Goal: Task Accomplishment & Management: Manage account settings

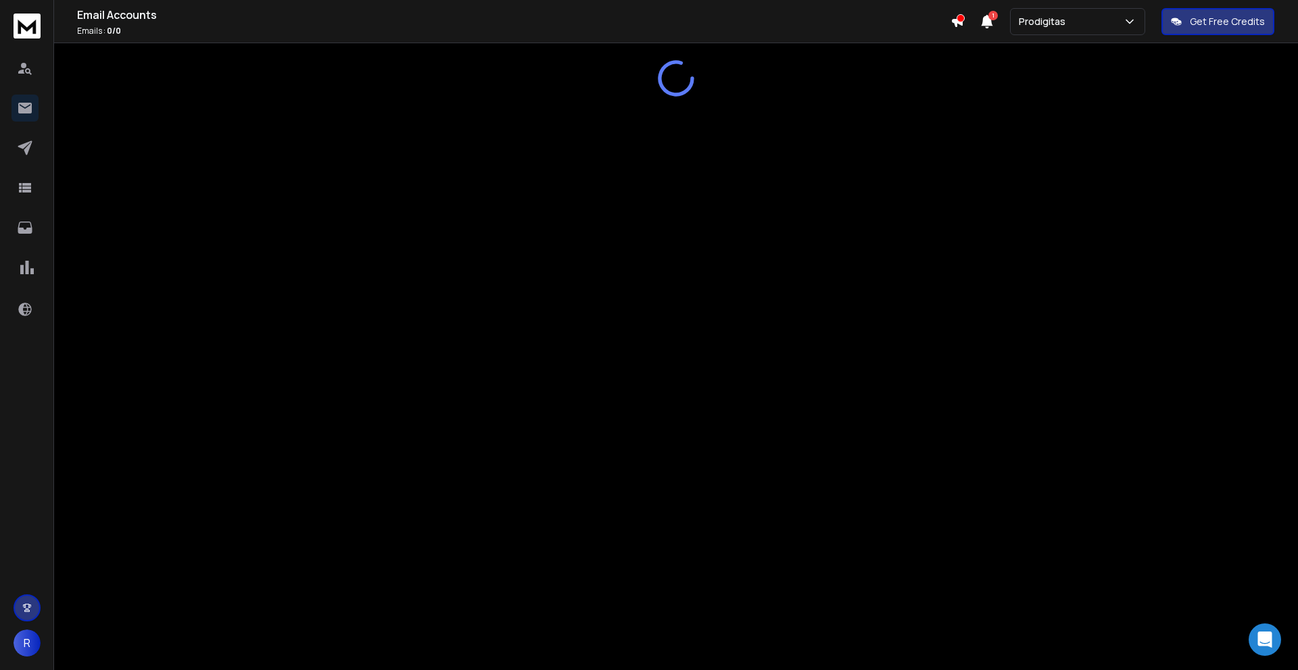
drag, startPoint x: 1077, startPoint y: 20, endPoint x: 1072, endPoint y: 34, distance: 15.6
click at [1077, 20] on div "Prodigitas" at bounding box center [1077, 22] width 118 height 14
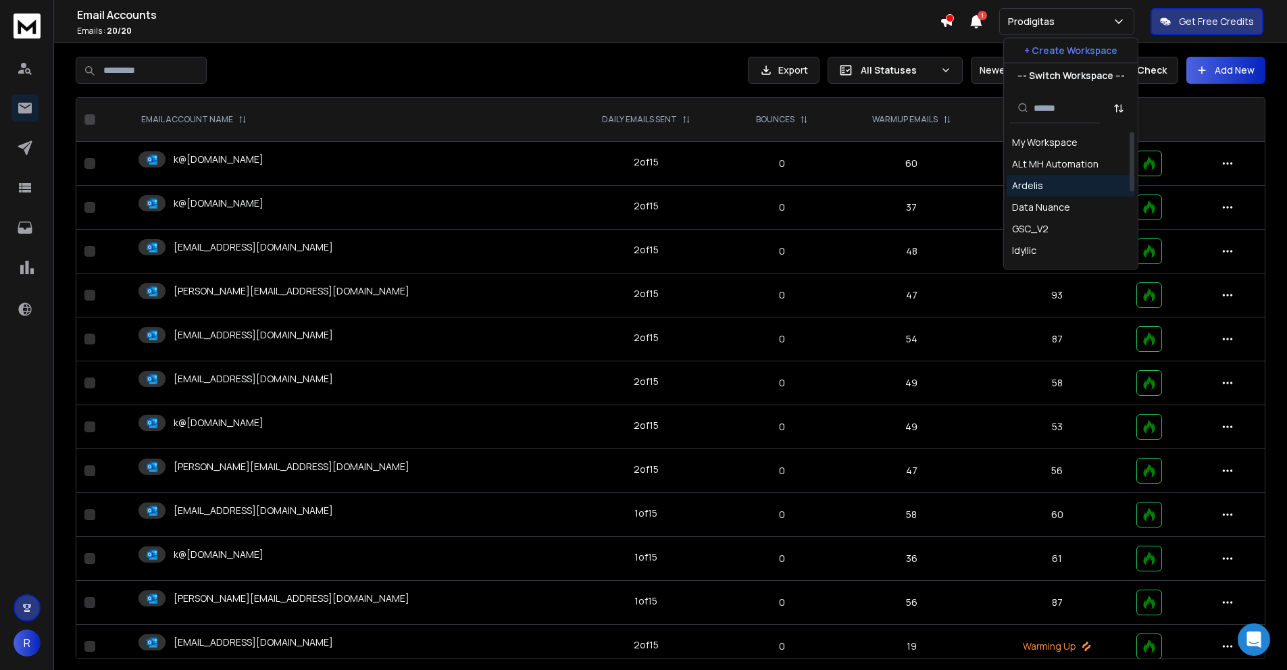
scroll to position [9, 0]
click at [1036, 177] on div "Ardelis" at bounding box center [1027, 177] width 31 height 14
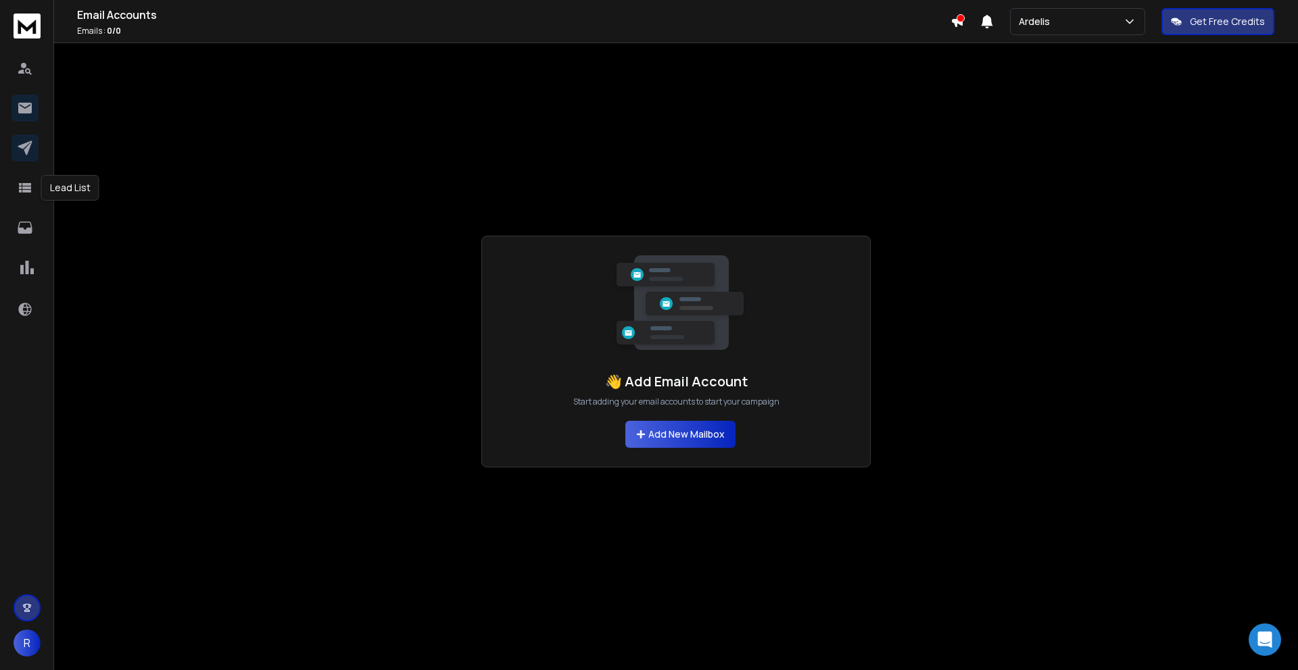
click at [30, 155] on icon at bounding box center [25, 148] width 16 height 16
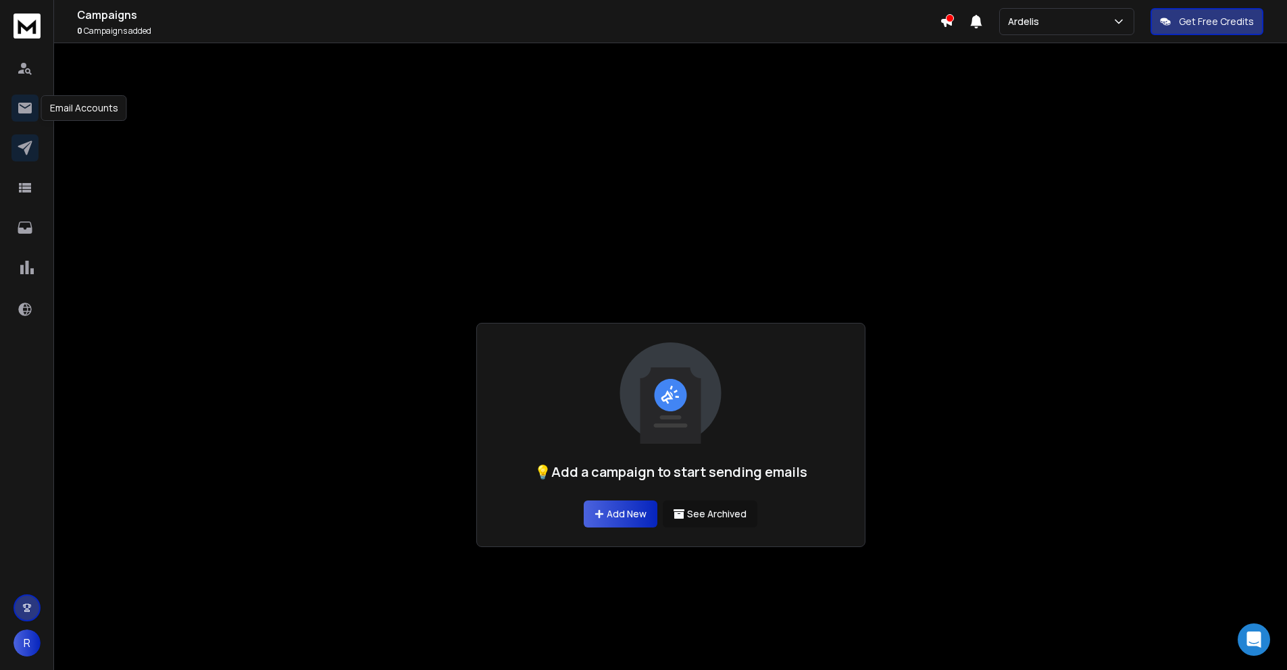
click at [18, 114] on icon at bounding box center [25, 108] width 16 height 16
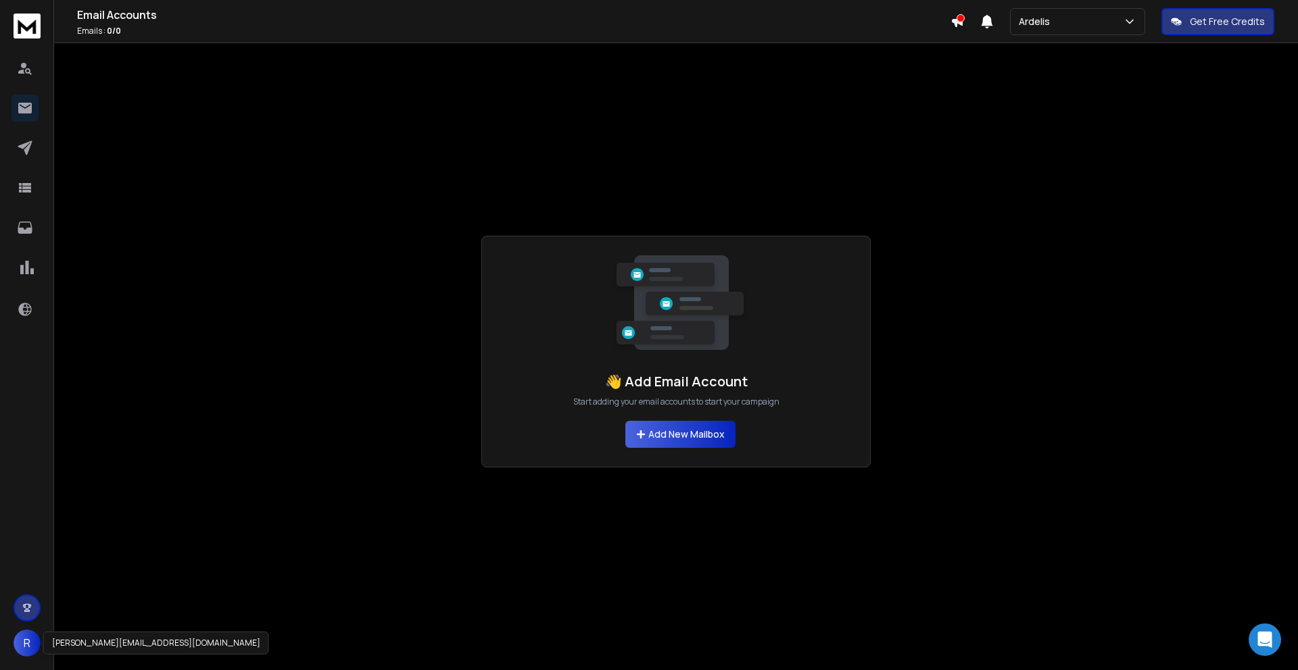
click at [29, 639] on span "R" at bounding box center [27, 643] width 27 height 27
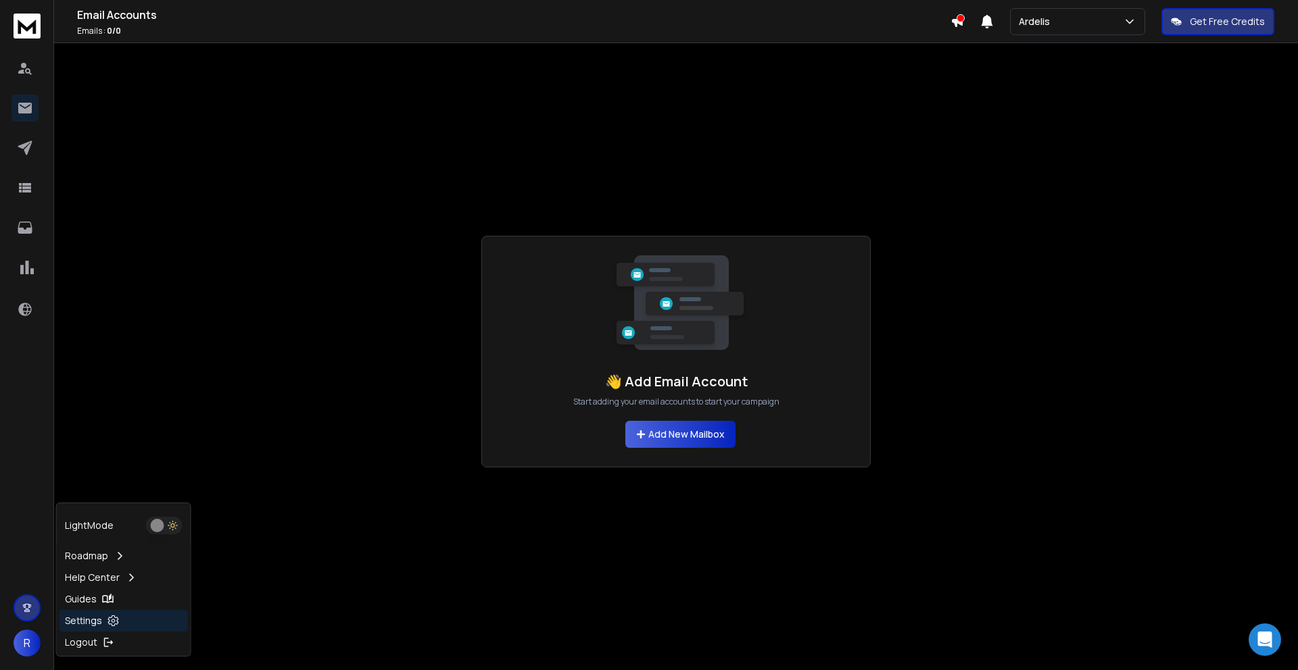
click at [116, 616] on icon at bounding box center [113, 621] width 12 height 12
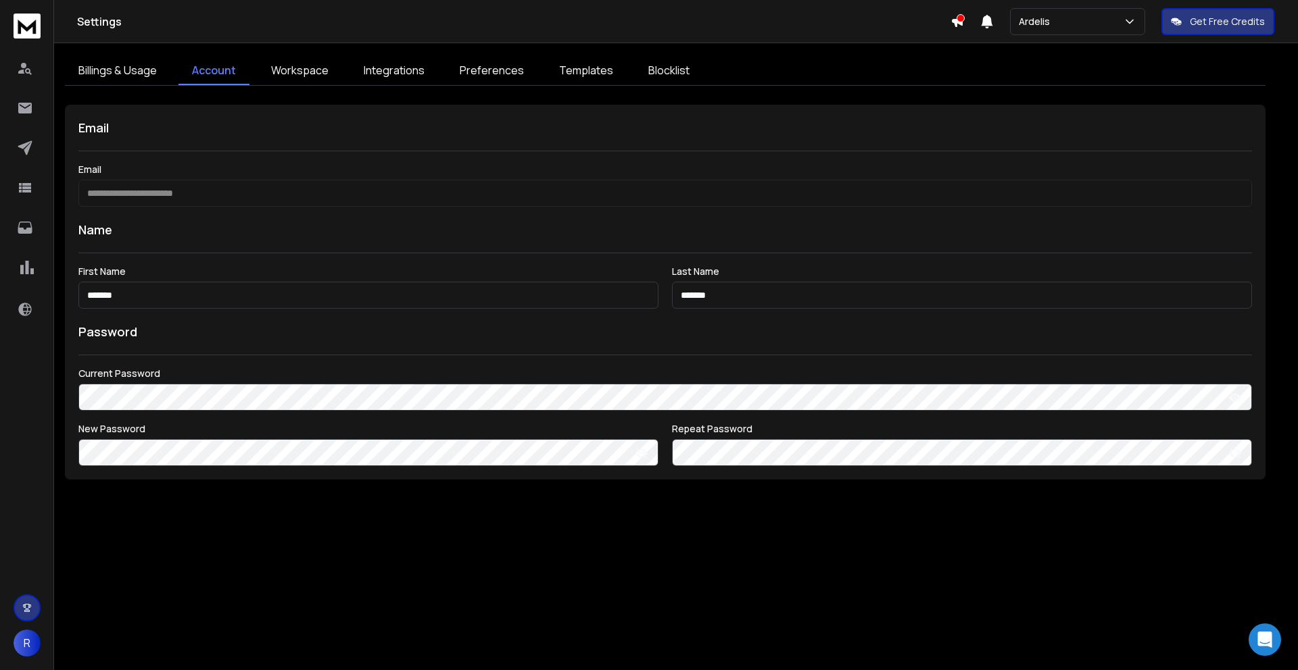
click at [305, 69] on link "Workspace" at bounding box center [299, 71] width 84 height 28
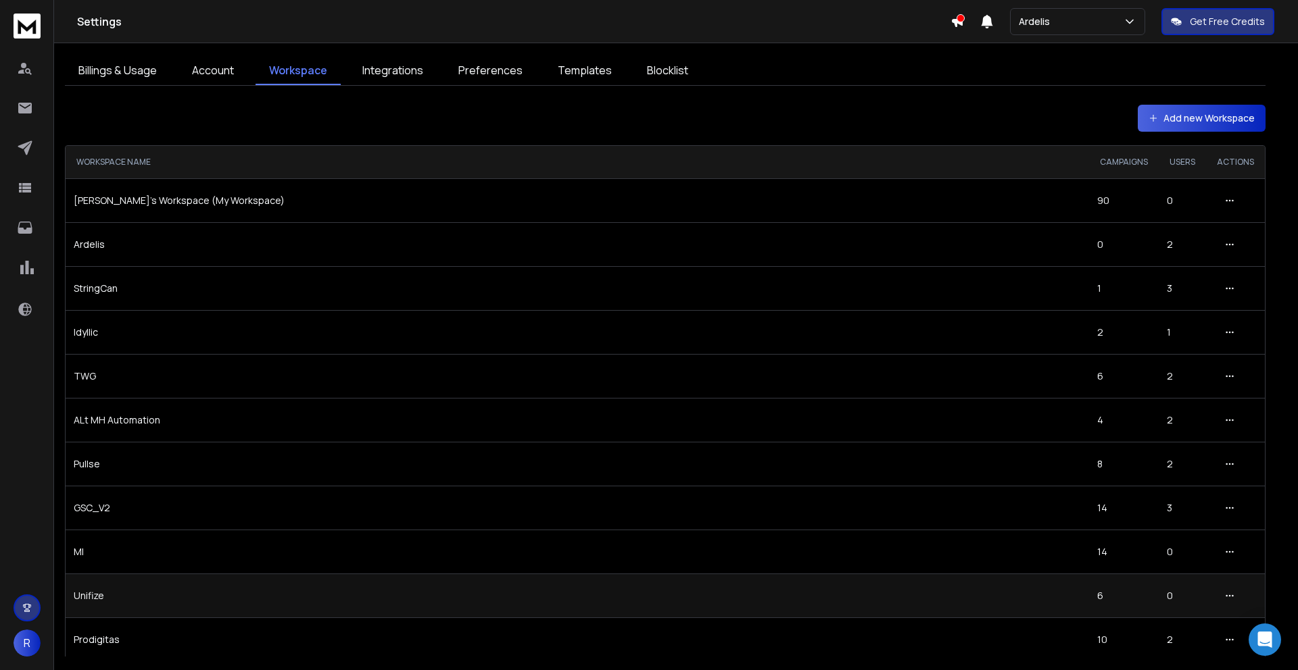
scroll to position [137, 0]
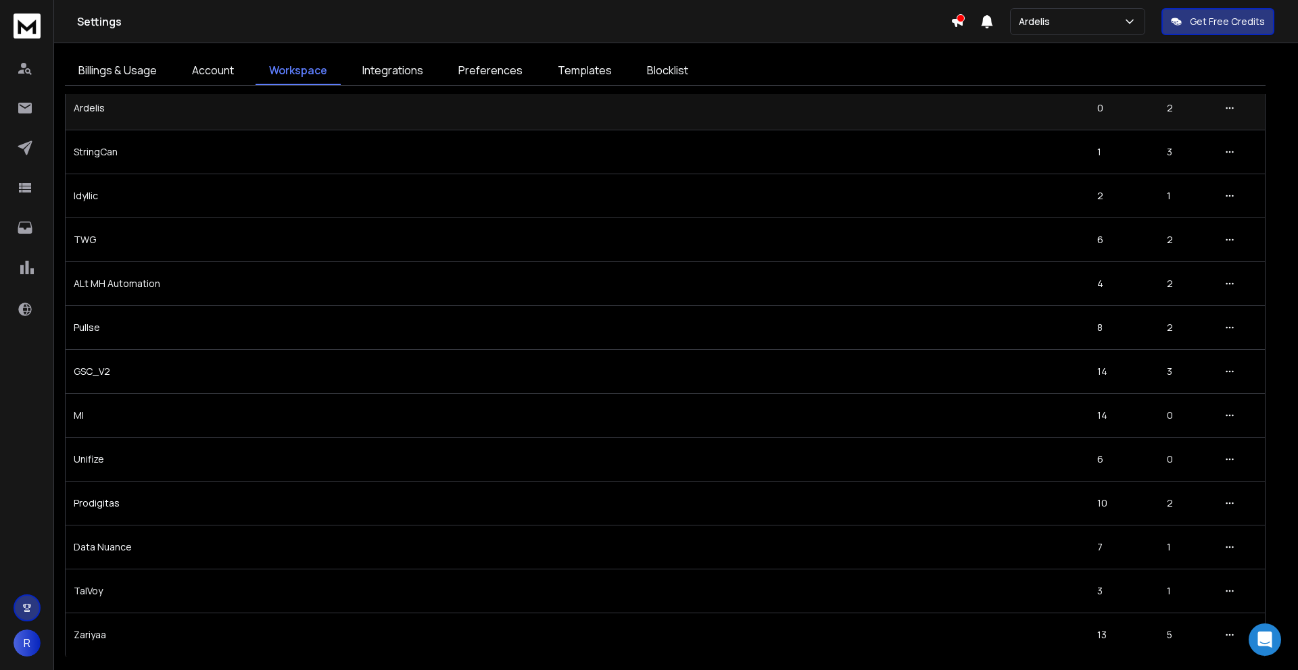
click at [86, 117] on td "Ardelis" at bounding box center [577, 108] width 1023 height 44
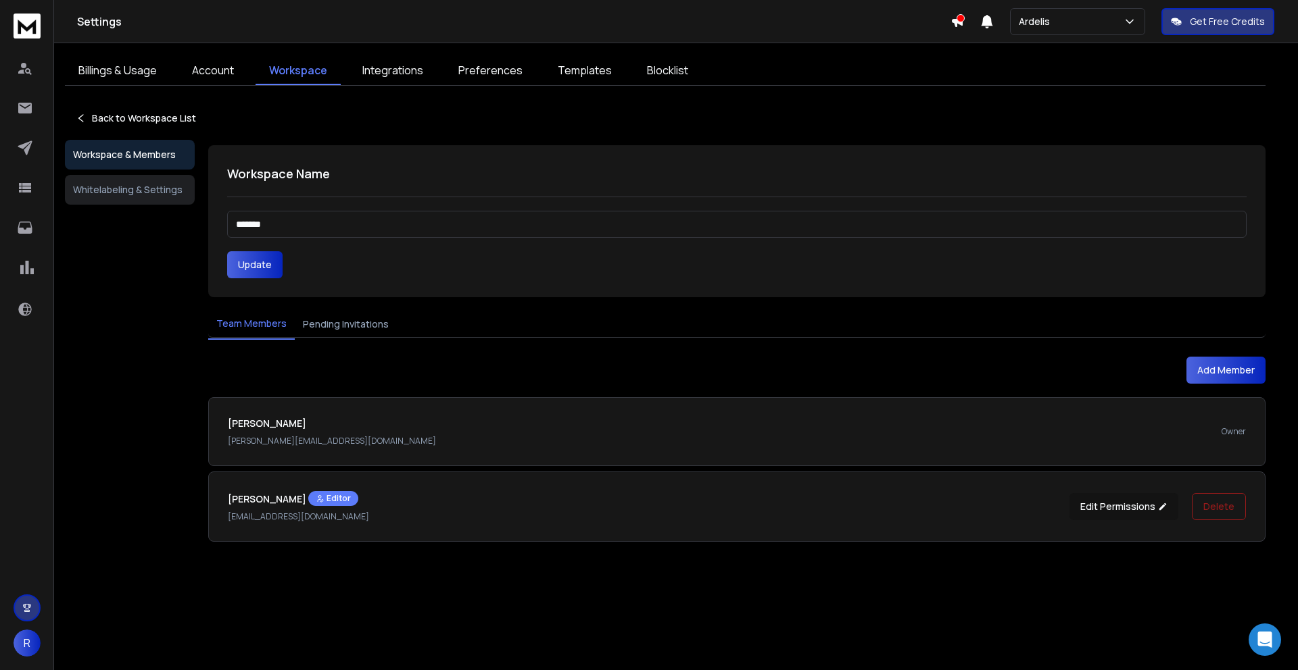
click at [1144, 498] on button "Edit Permissions" at bounding box center [1123, 506] width 109 height 27
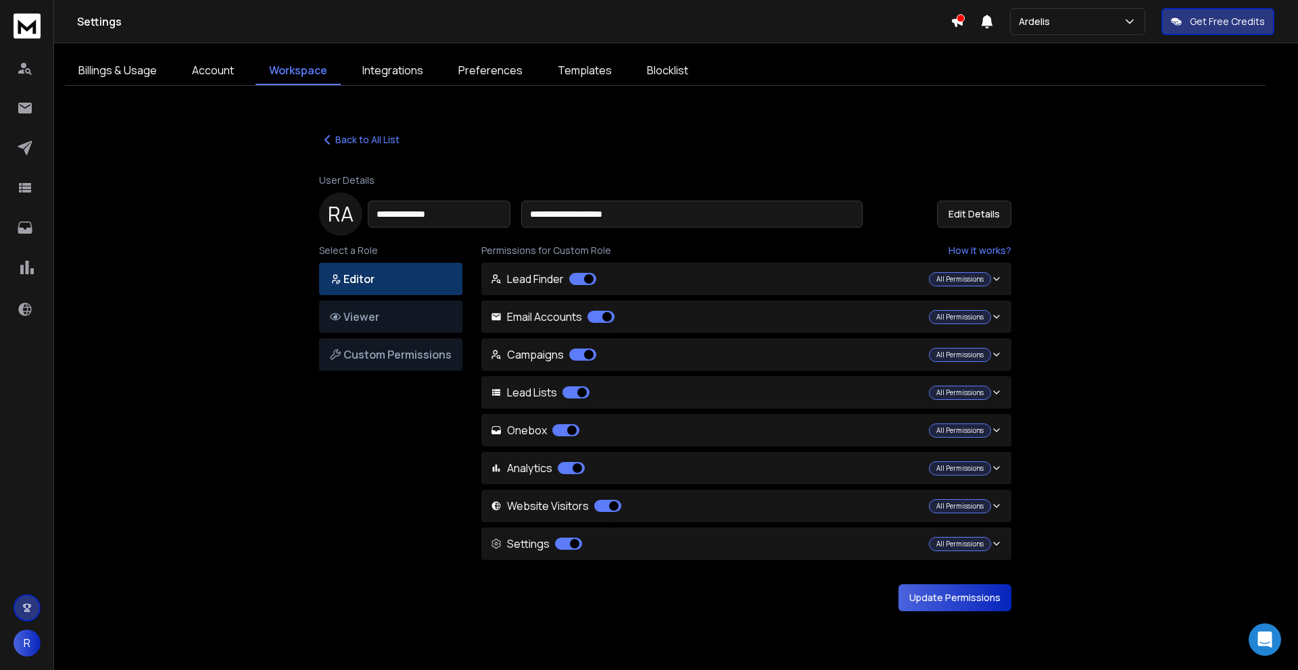
click at [278, 66] on link "Workspace" at bounding box center [297, 71] width 85 height 28
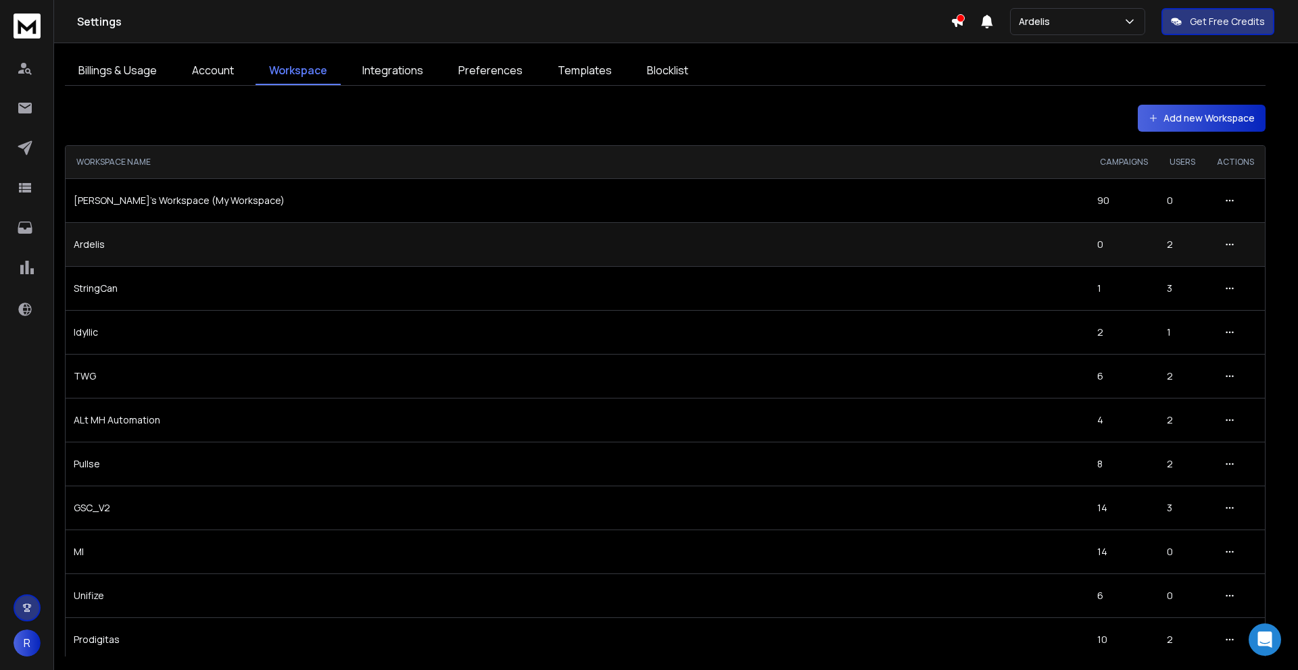
click at [139, 252] on td "Ardelis" at bounding box center [577, 244] width 1023 height 44
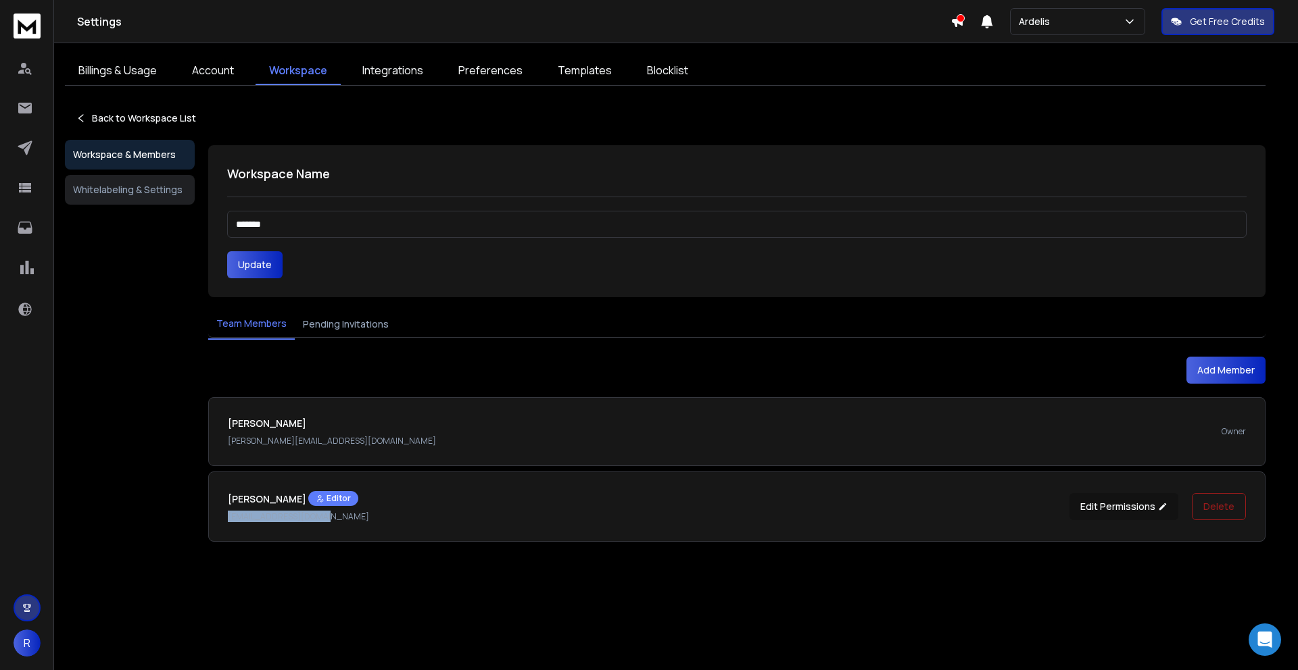
drag, startPoint x: 336, startPoint y: 517, endPoint x: 231, endPoint y: 521, distance: 104.8
click at [228, 520] on p "admin@ardelistech.com" at bounding box center [298, 517] width 141 height 11
copy p "admin@ardelistech.com"
drag, startPoint x: 607, startPoint y: 560, endPoint x: 664, endPoint y: 549, distance: 58.6
click at [607, 560] on div "Back to Workspace List Workspace & Members Whitelabeling & Settings Workspace N…" at bounding box center [665, 375] width 1200 height 541
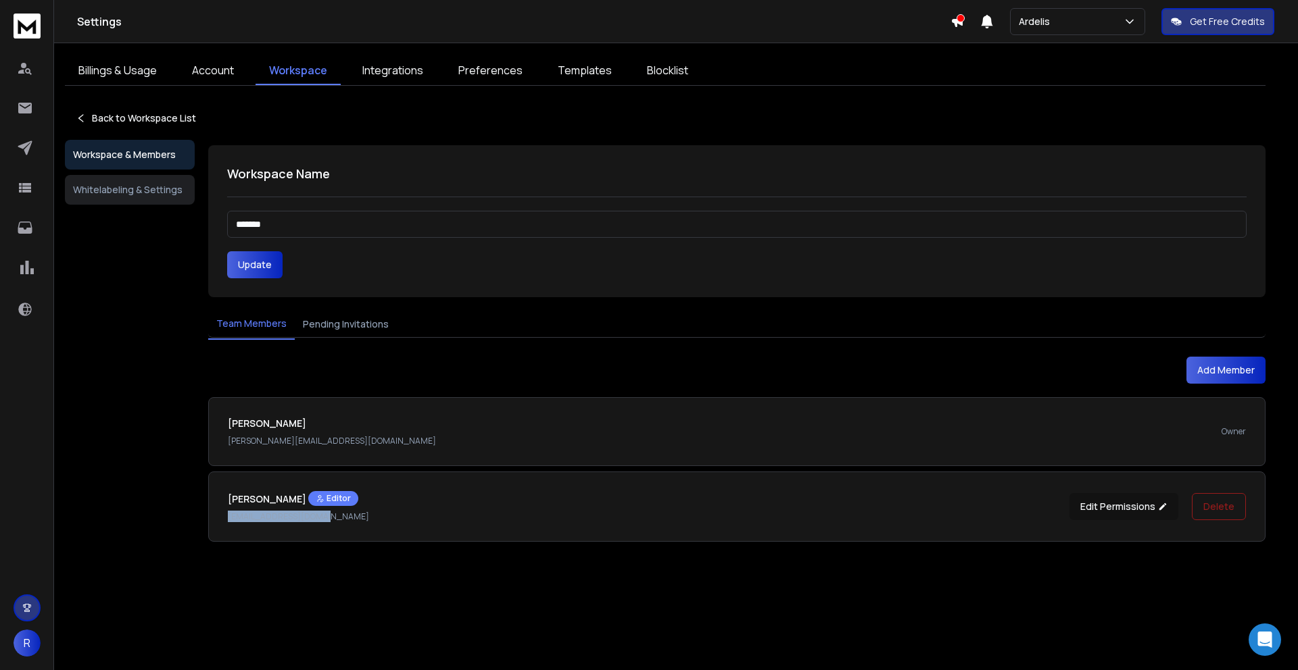
drag, startPoint x: 304, startPoint y: 521, endPoint x: 214, endPoint y: 508, distance: 91.6
click at [214, 507] on div "Rolan Ardeliis Editor admin@ardelistech.com Edit Permissions Delete" at bounding box center [736, 507] width 1057 height 70
copy div "admin@ardelistech.com"
drag, startPoint x: 651, startPoint y: 604, endPoint x: 1052, endPoint y: 421, distance: 441.0
click at [651, 604] on div "Back to Workspace List Workspace & Members Whitelabeling & Settings Workspace N…" at bounding box center [665, 375] width 1200 height 541
